Goal: Task Accomplishment & Management: Manage account settings

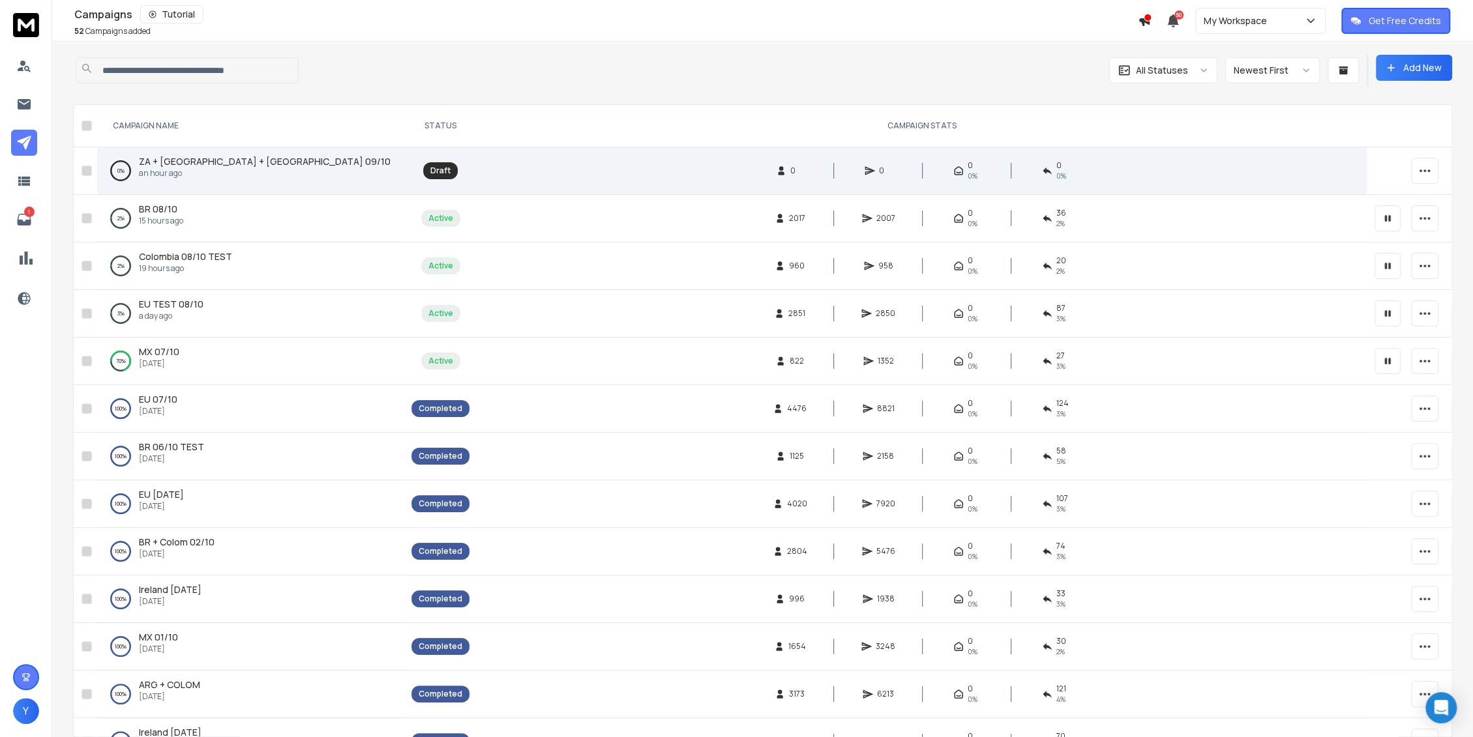
click at [404, 179] on td "Draft" at bounding box center [441, 171] width 74 height 48
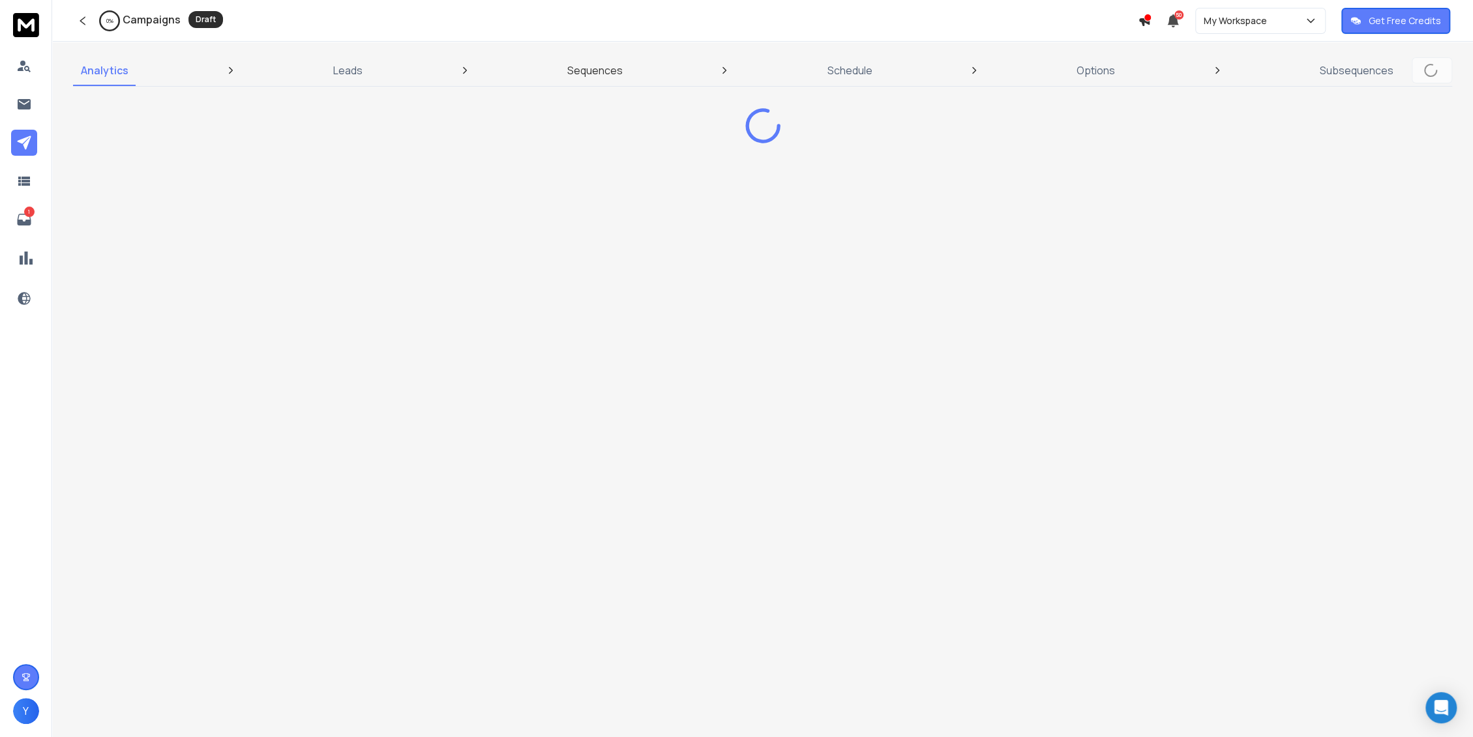
click at [573, 75] on p "Sequences" at bounding box center [594, 71] width 55 height 16
click at [844, 70] on p "Schedule" at bounding box center [854, 71] width 45 height 16
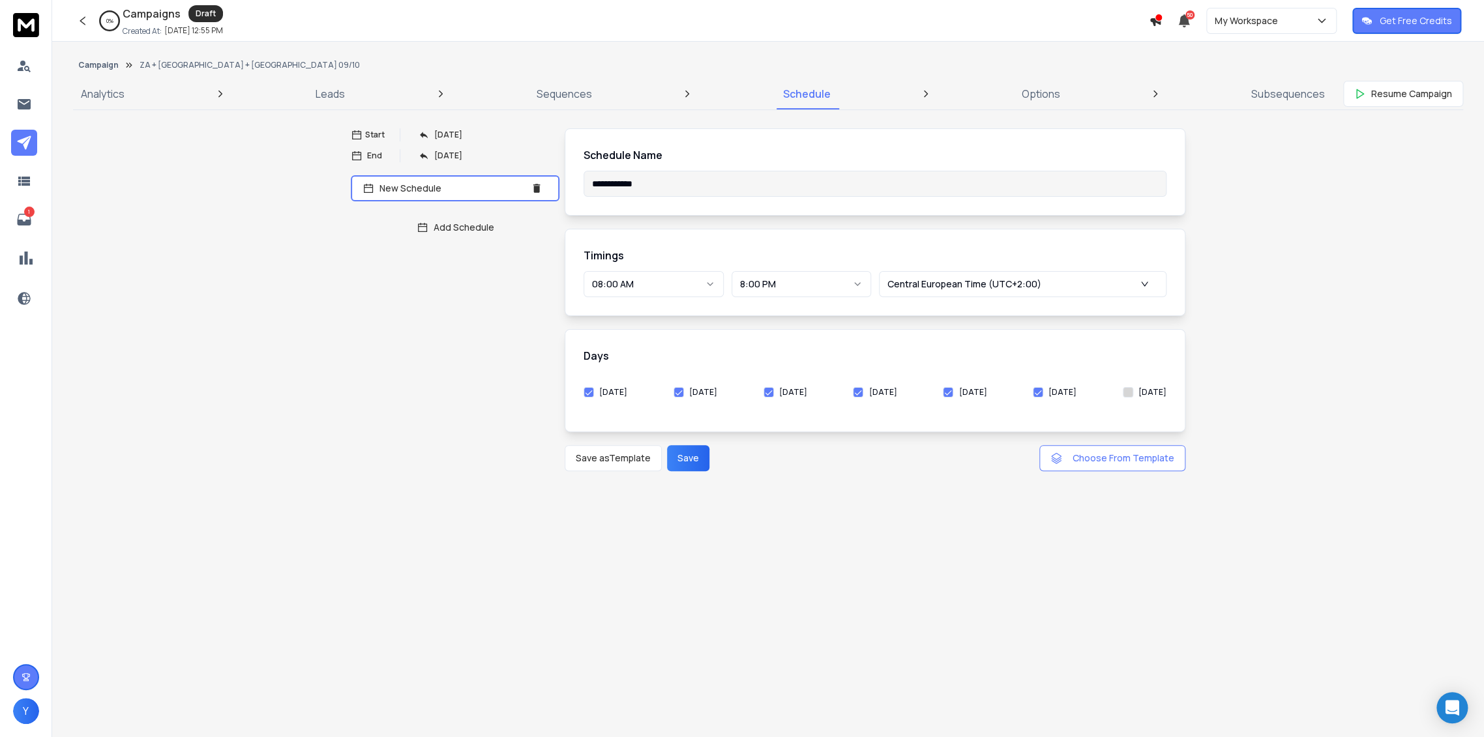
click at [424, 134] on icon at bounding box center [424, 135] width 8 height 7
click at [424, 149] on div "End [DATE]" at bounding box center [455, 155] width 209 height 13
click at [428, 156] on icon at bounding box center [424, 156] width 10 height 10
click at [690, 456] on button "Save" at bounding box center [688, 458] width 42 height 26
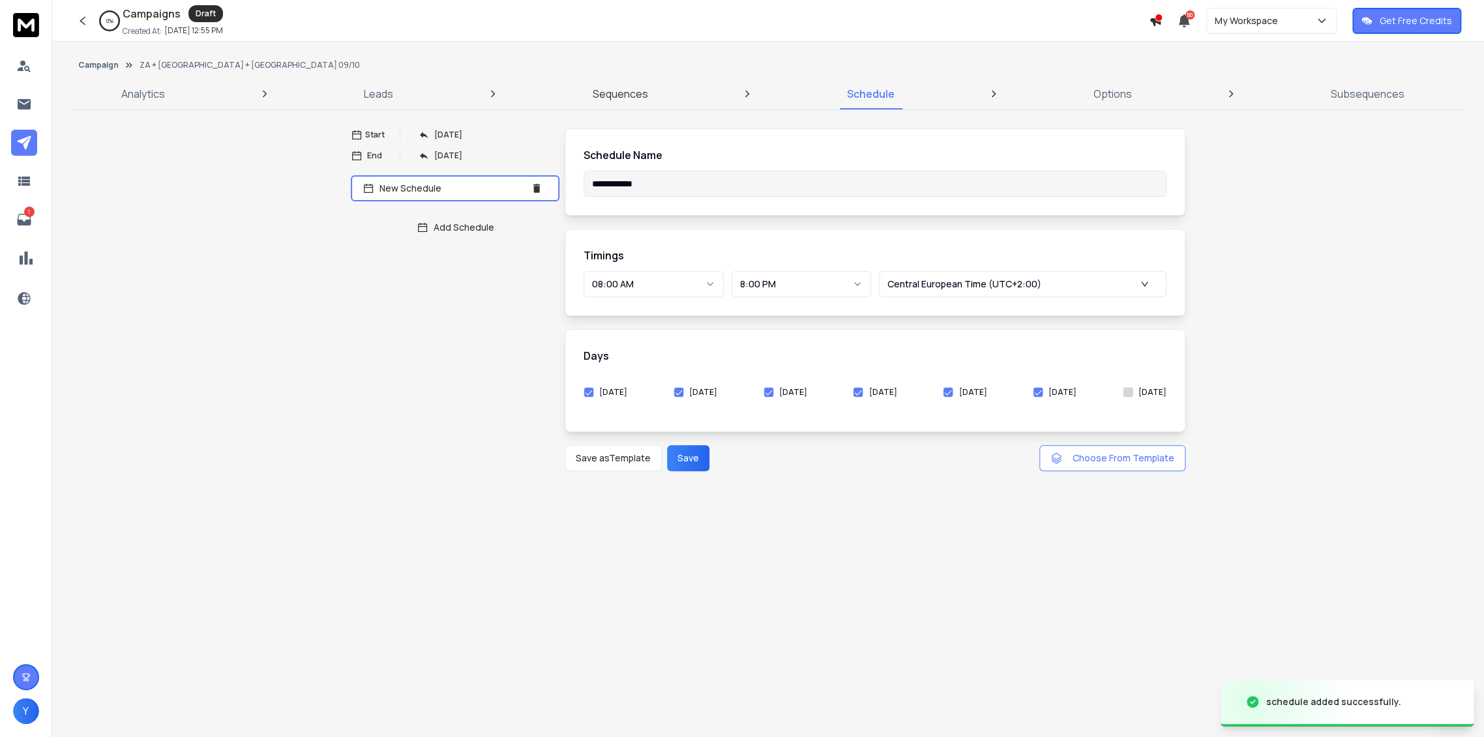
click at [620, 100] on p "Sequences" at bounding box center [619, 94] width 55 height 16
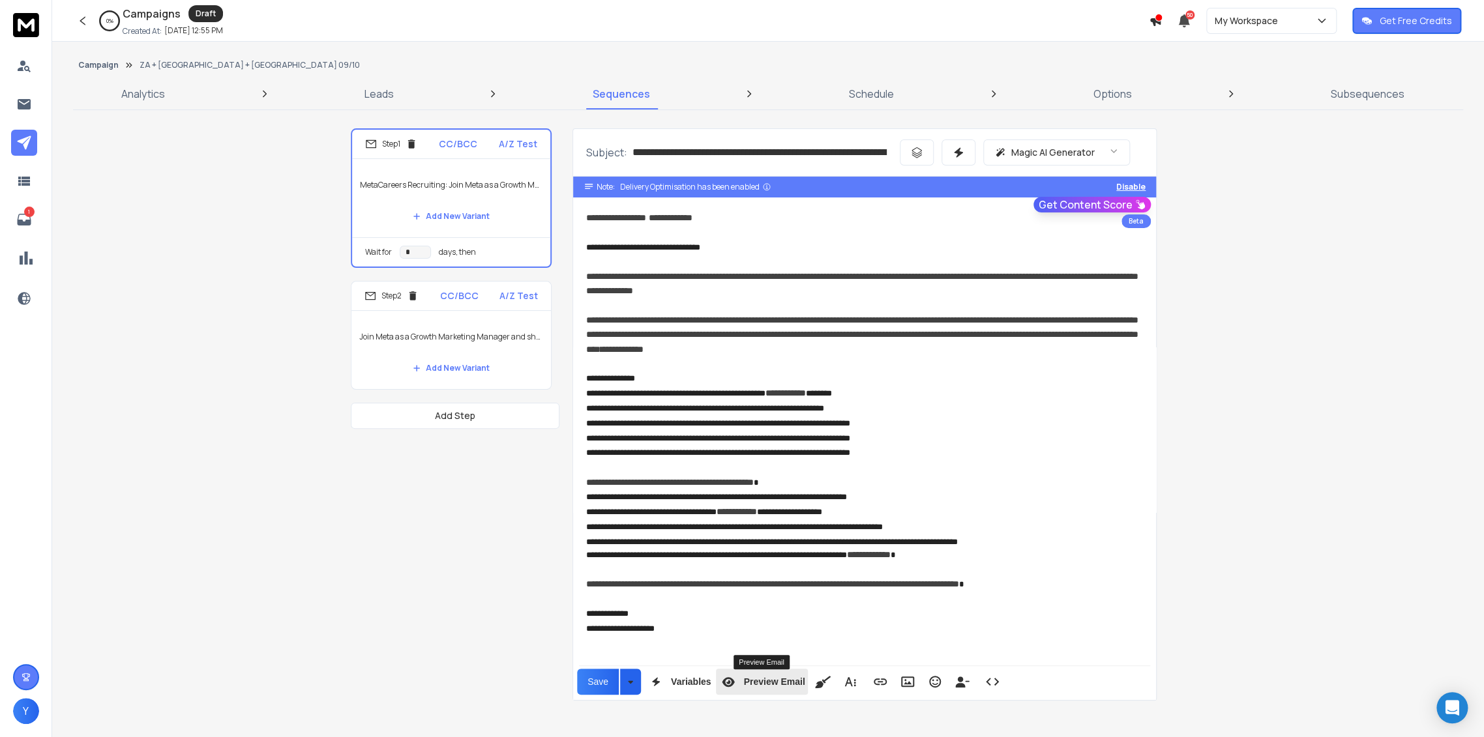
click at [743, 679] on span "Preview Email" at bounding box center [774, 682] width 66 height 11
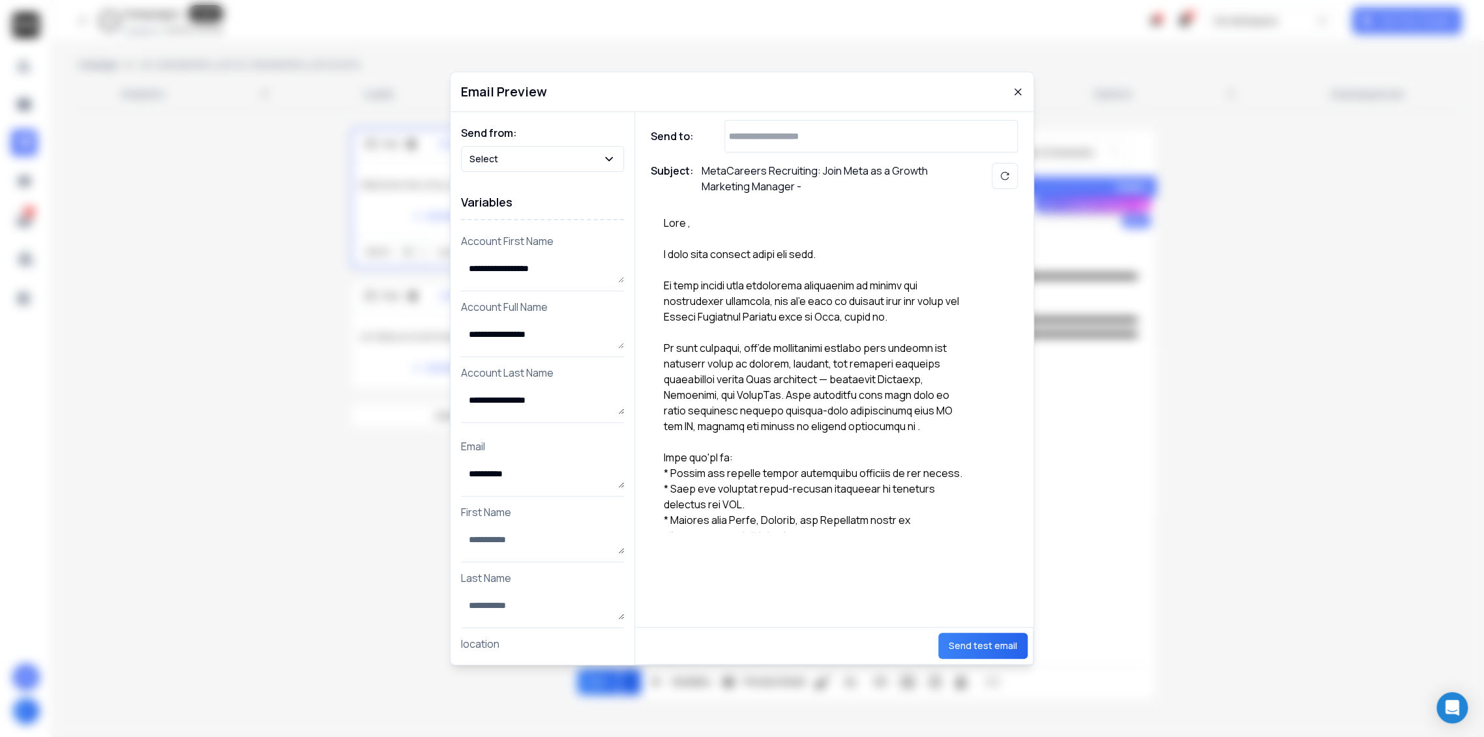
type textarea "**********"
click at [1015, 87] on icon at bounding box center [1017, 92] width 10 height 10
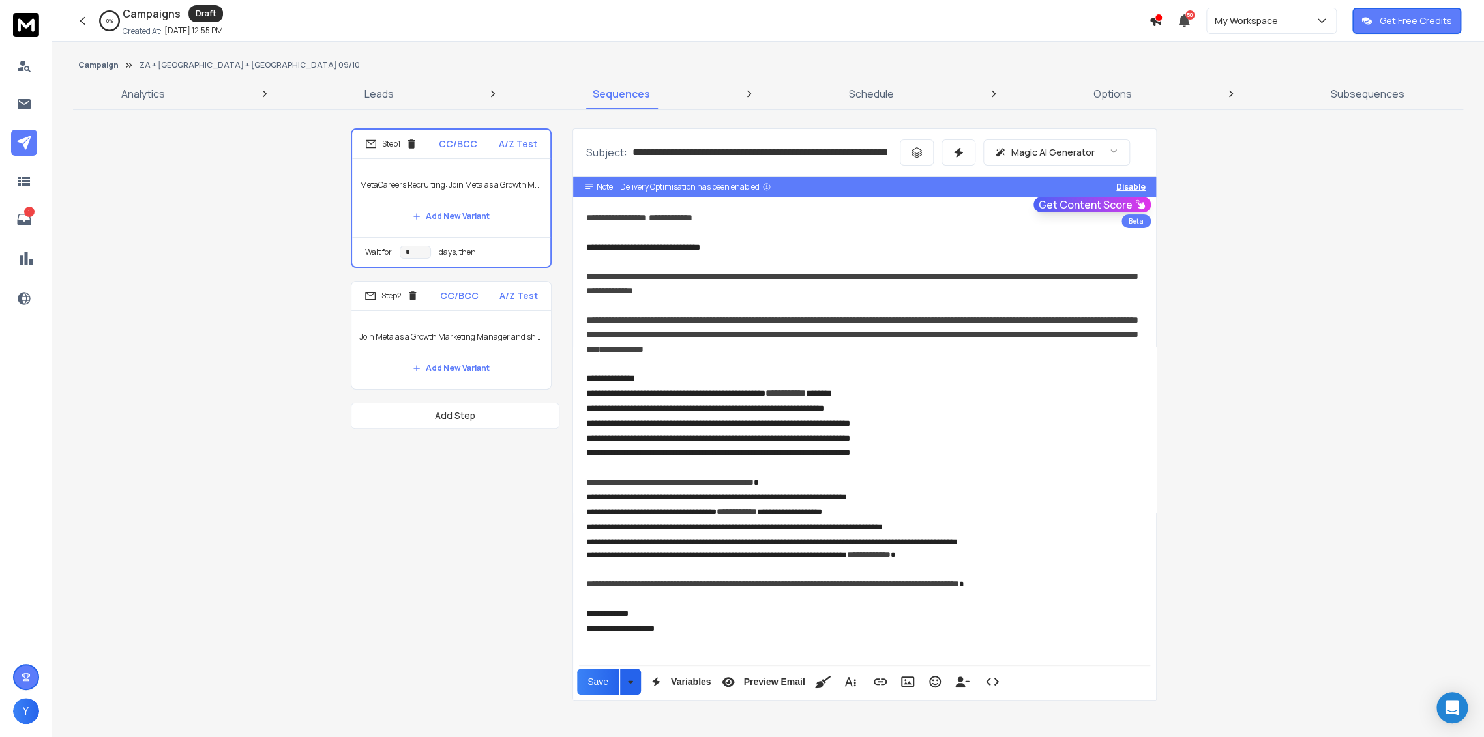
click at [408, 100] on div "Analytics Leads Sequences Schedule Options Subsequences" at bounding box center [762, 93] width 1379 height 31
click at [398, 98] on link "Leads" at bounding box center [379, 93] width 45 height 31
